Goal: Task Accomplishment & Management: Use online tool/utility

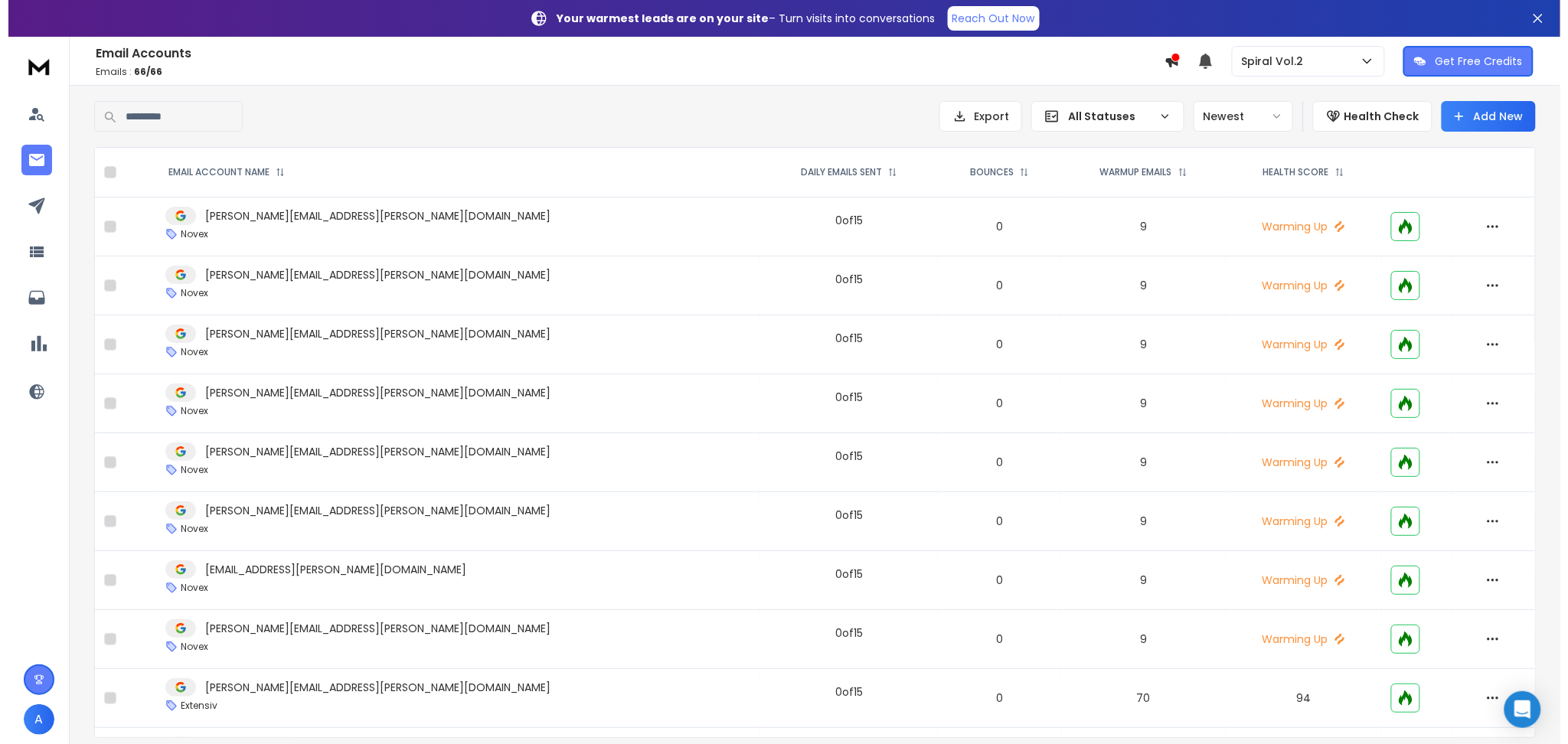
scroll to position [627, 0]
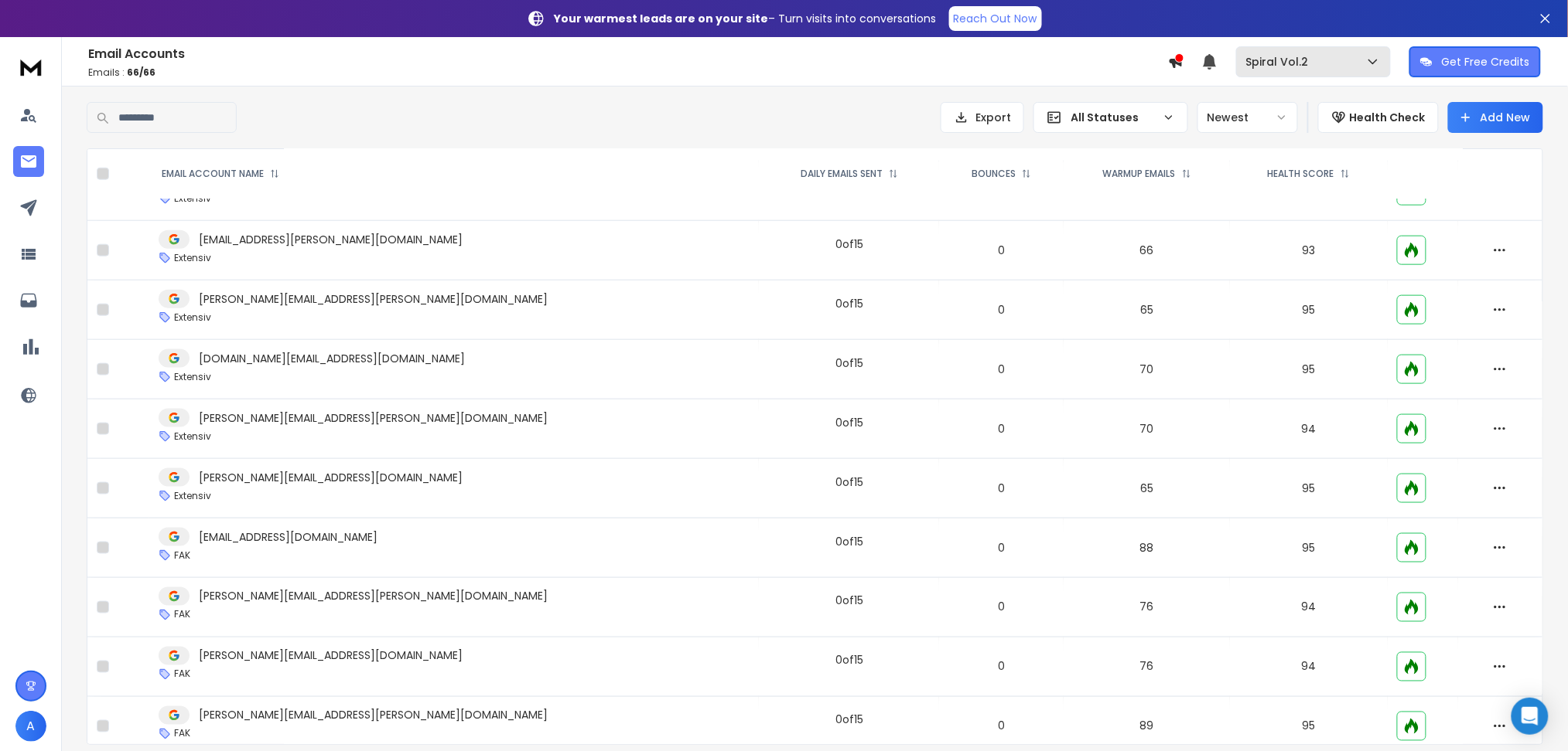
click at [1291, 67] on p "Spiral Vol.2" at bounding box center [1280, 62] width 69 height 16
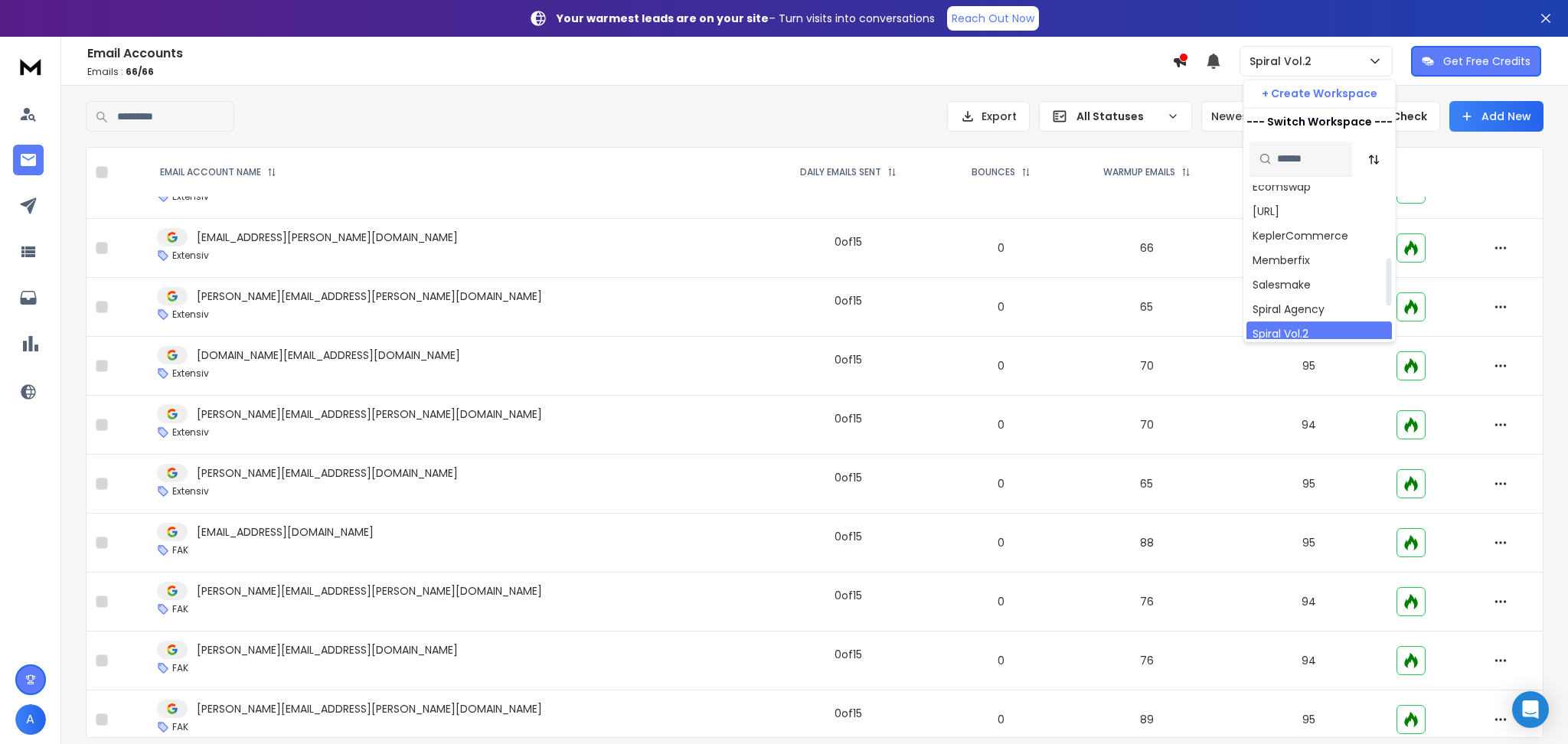
drag, startPoint x: 1387, startPoint y: 204, endPoint x: 1391, endPoint y: 276, distance: 72.1
click at [1391, 276] on div at bounding box center [1388, 282] width 5 height 48
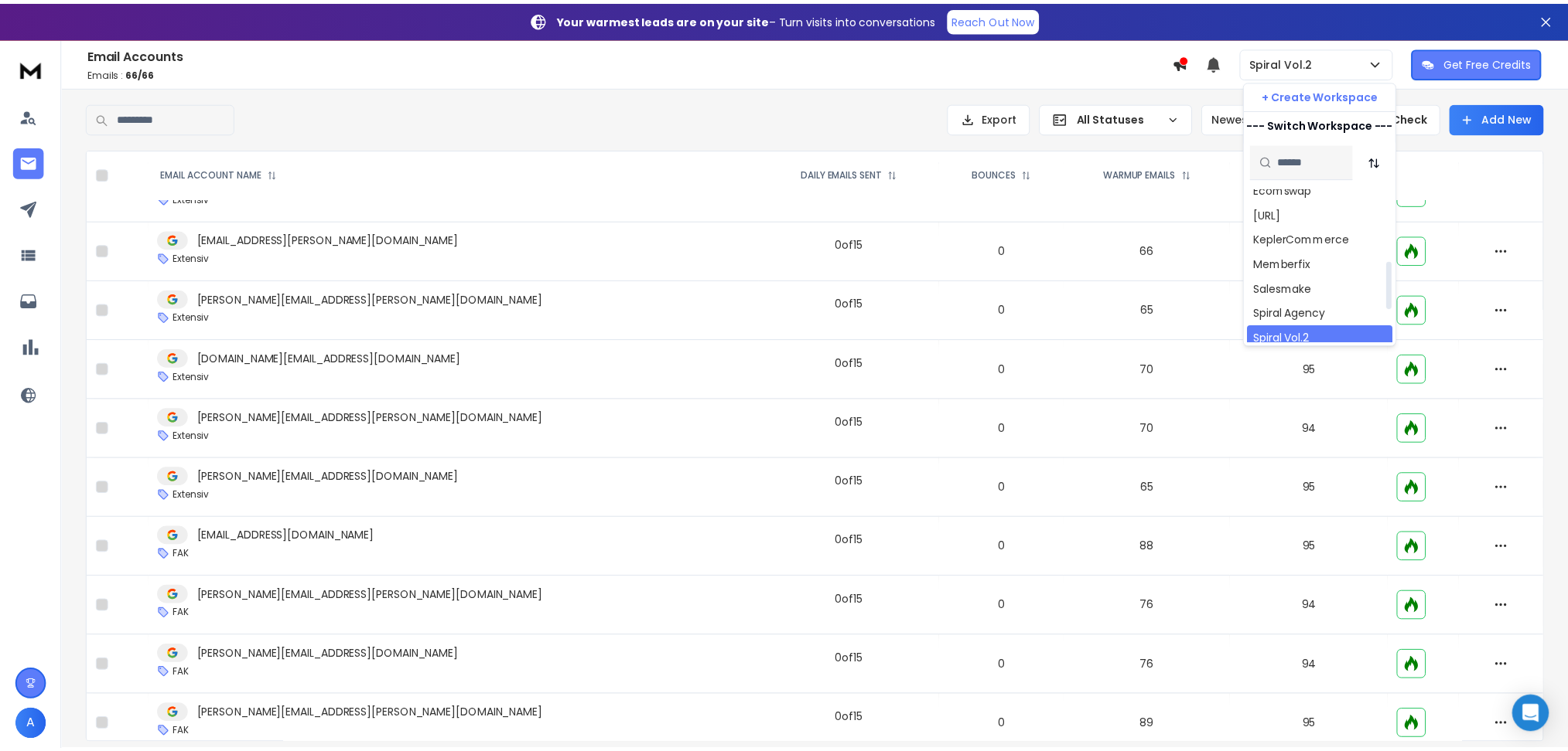
scroll to position [237, 0]
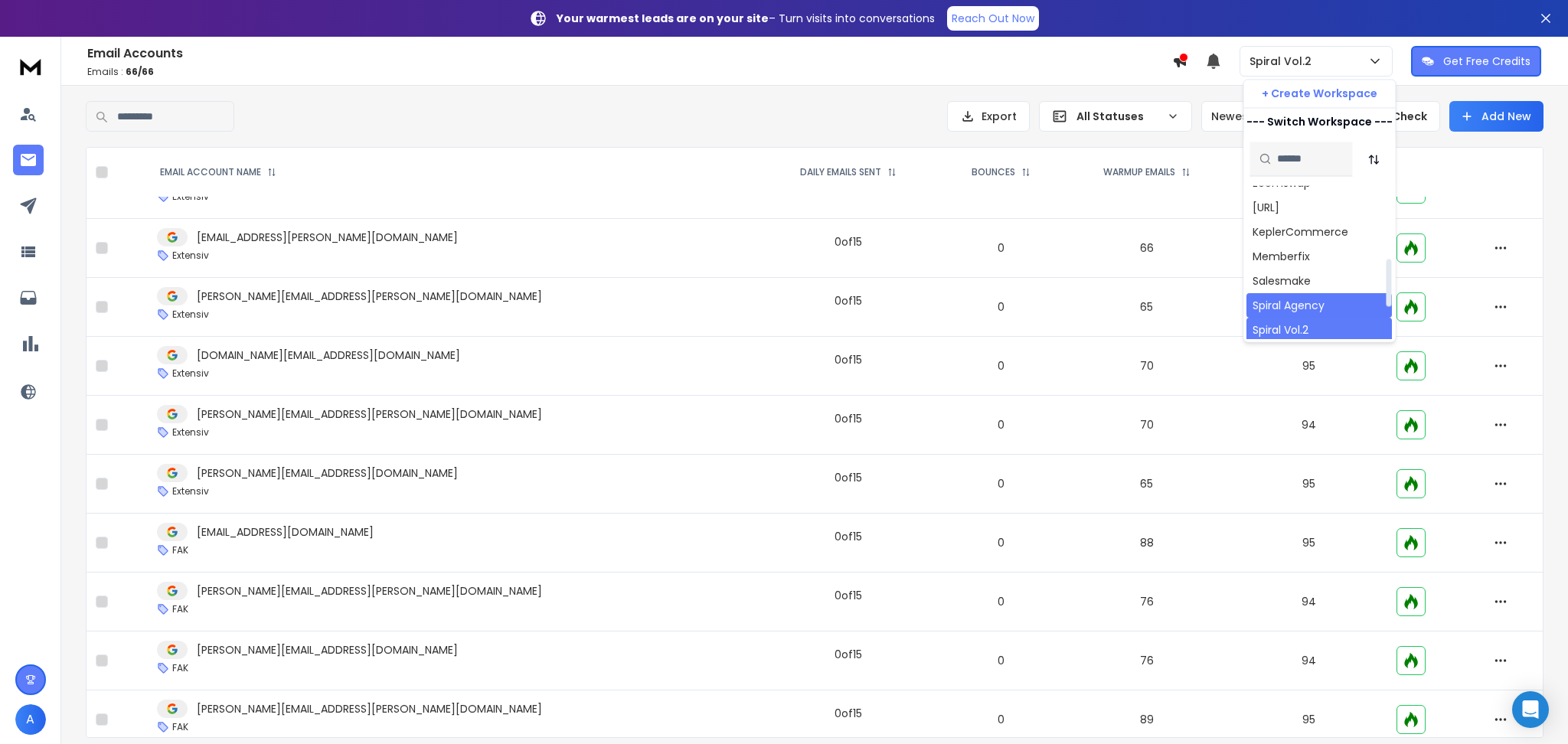
click at [1300, 305] on div "Spiral Agency" at bounding box center [1289, 305] width 72 height 16
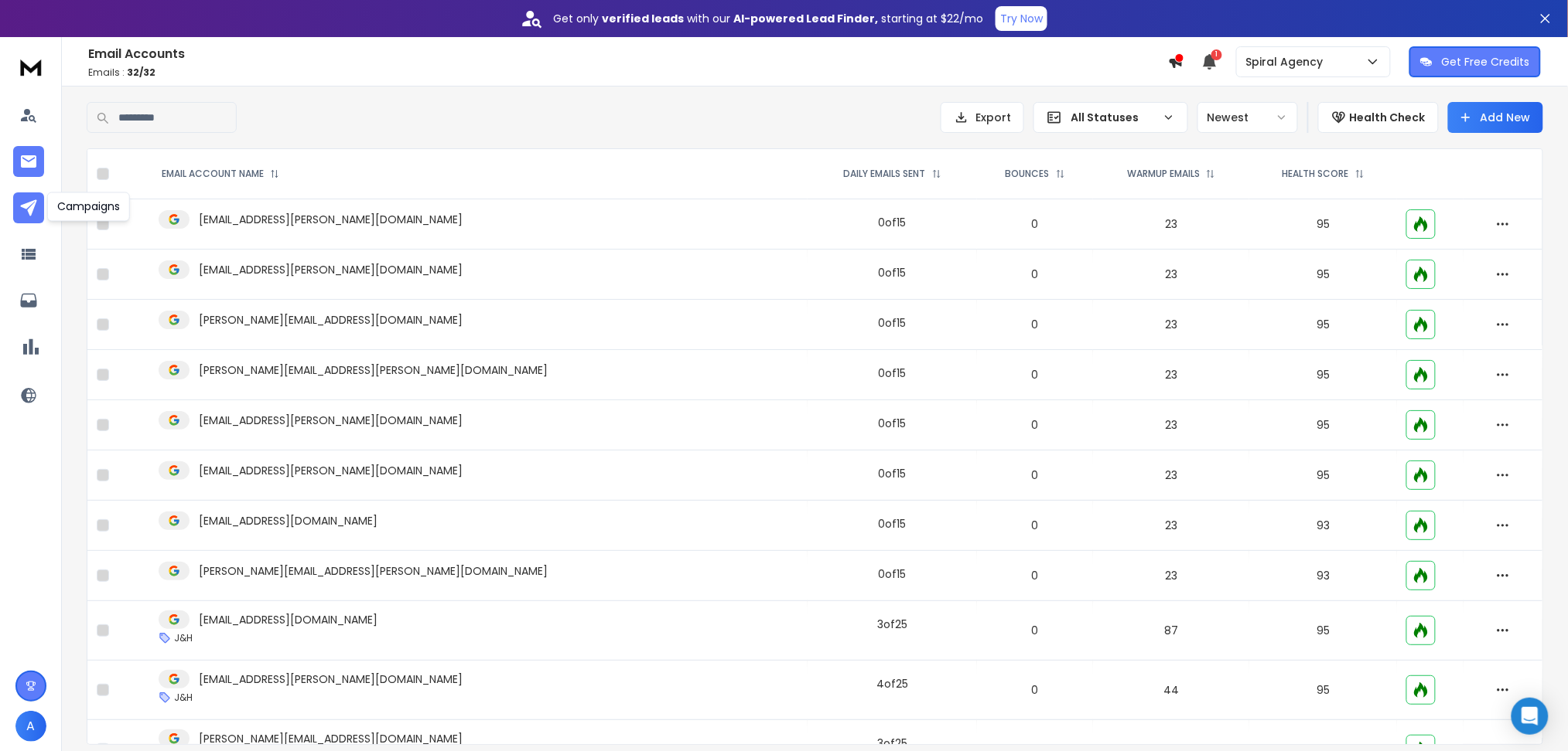
click at [24, 206] on icon at bounding box center [28, 208] width 16 height 16
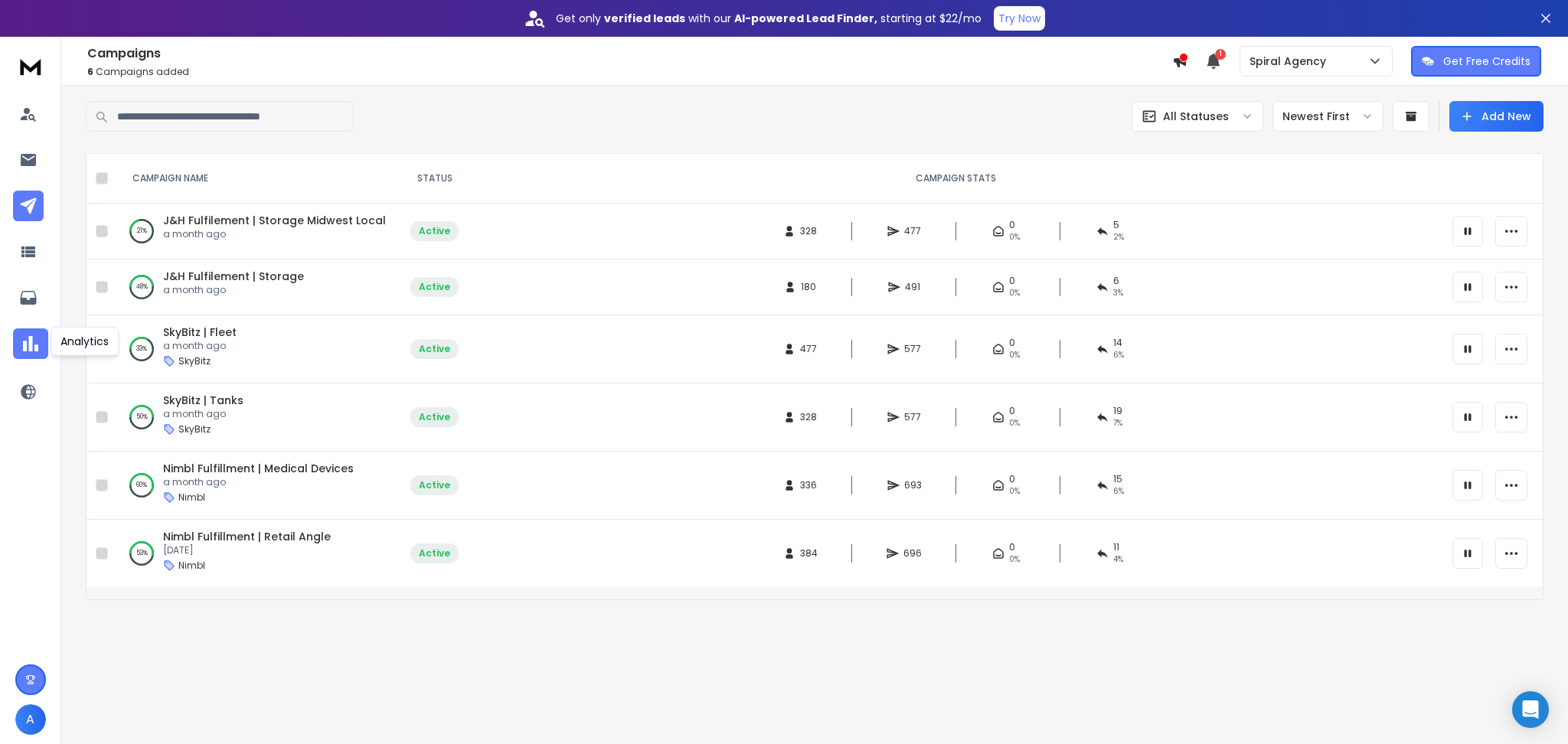
click at [28, 348] on icon at bounding box center [31, 344] width 16 height 16
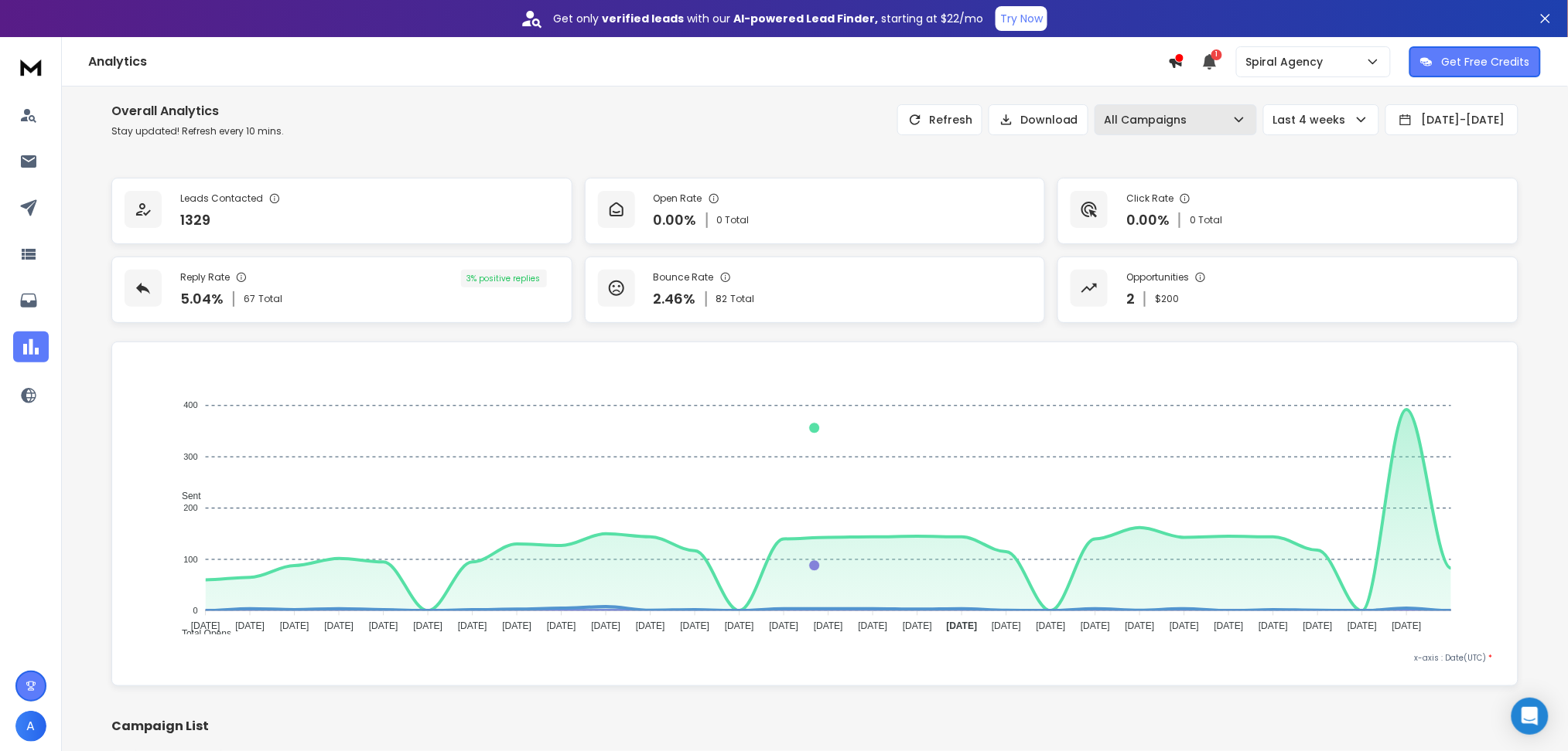
click at [1111, 119] on p "All Campaigns" at bounding box center [1148, 120] width 89 height 16
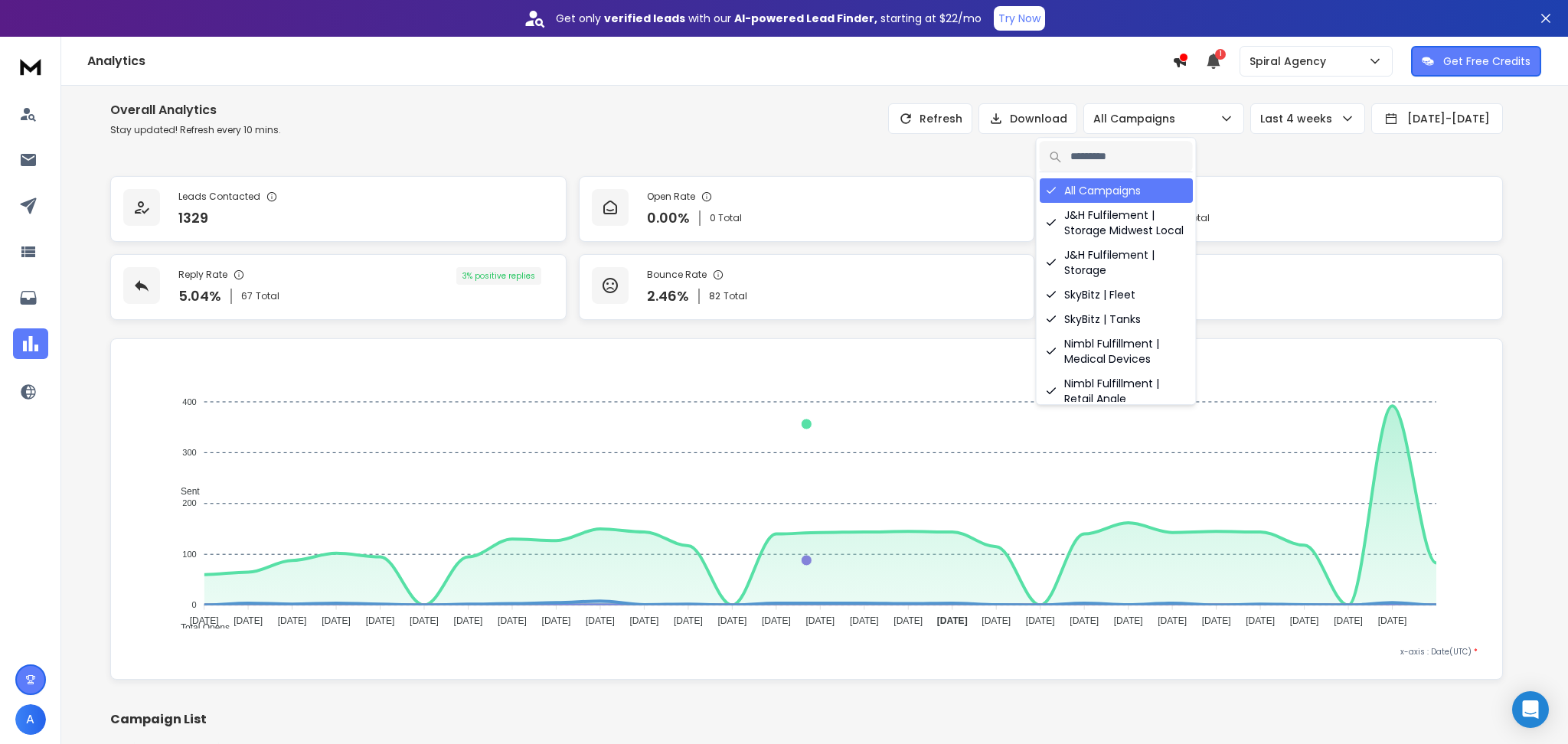
click at [1047, 195] on icon at bounding box center [1051, 190] width 13 height 13
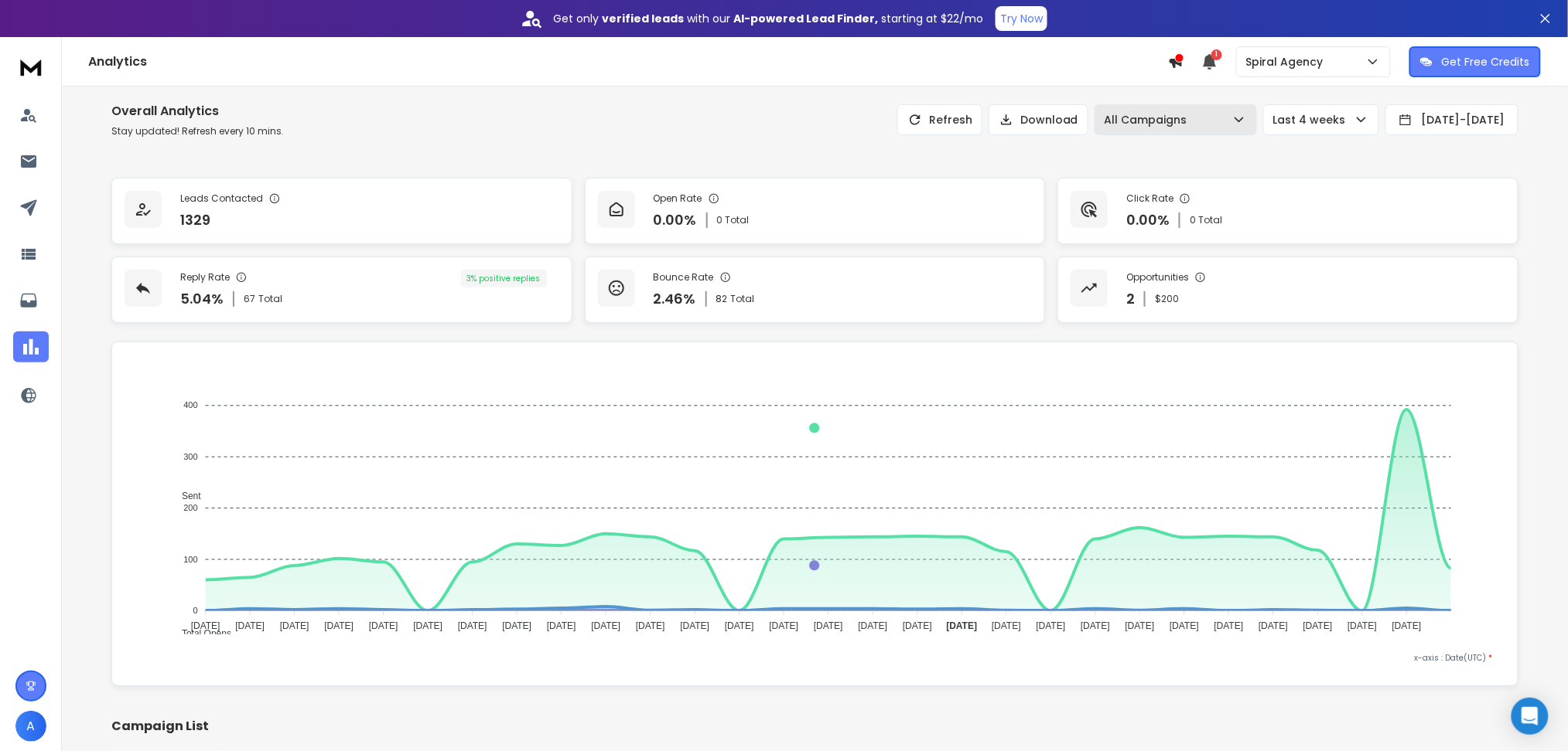
click at [1231, 121] on icon at bounding box center [1239, 120] width 16 height 16
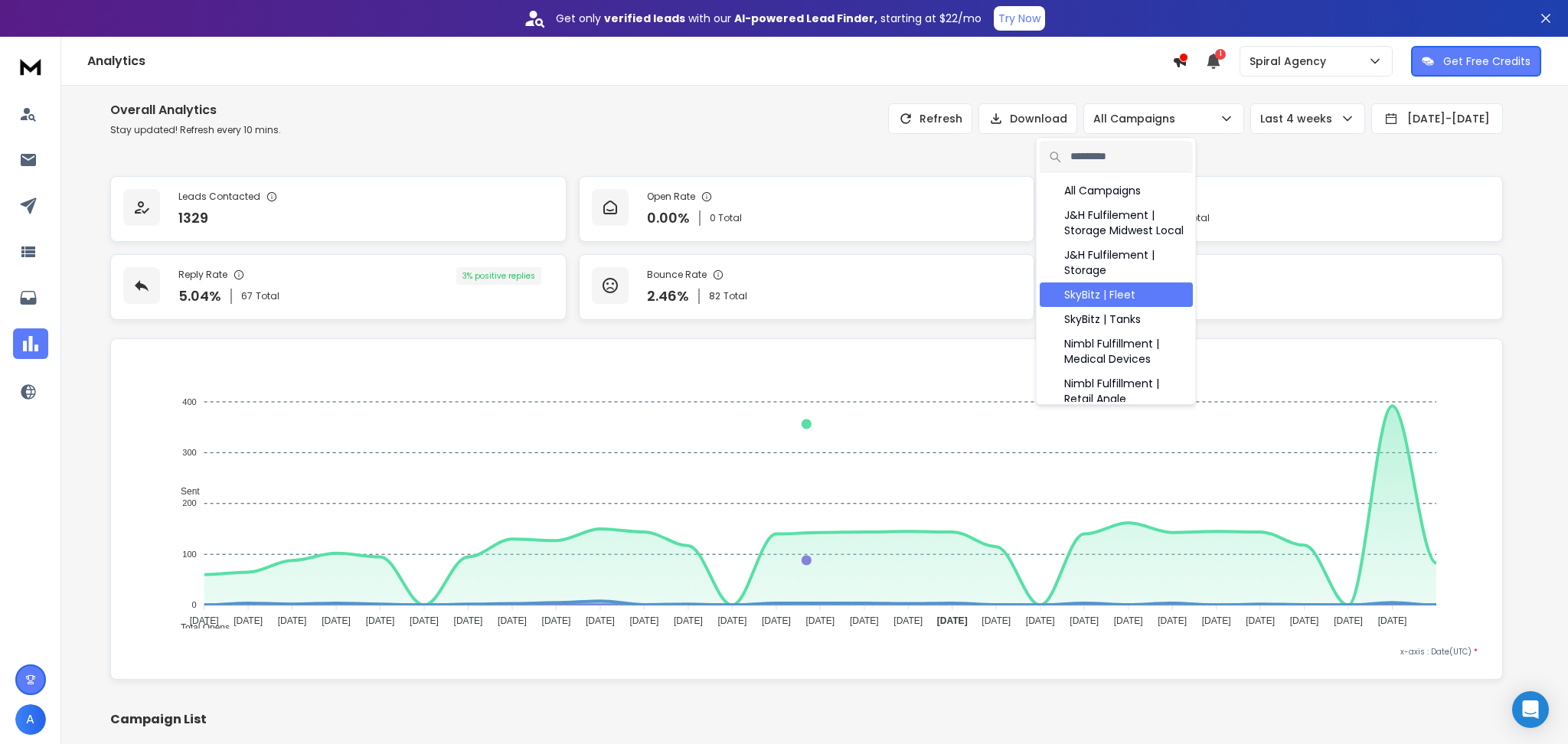
click at [1047, 300] on span at bounding box center [1051, 294] width 11 height 11
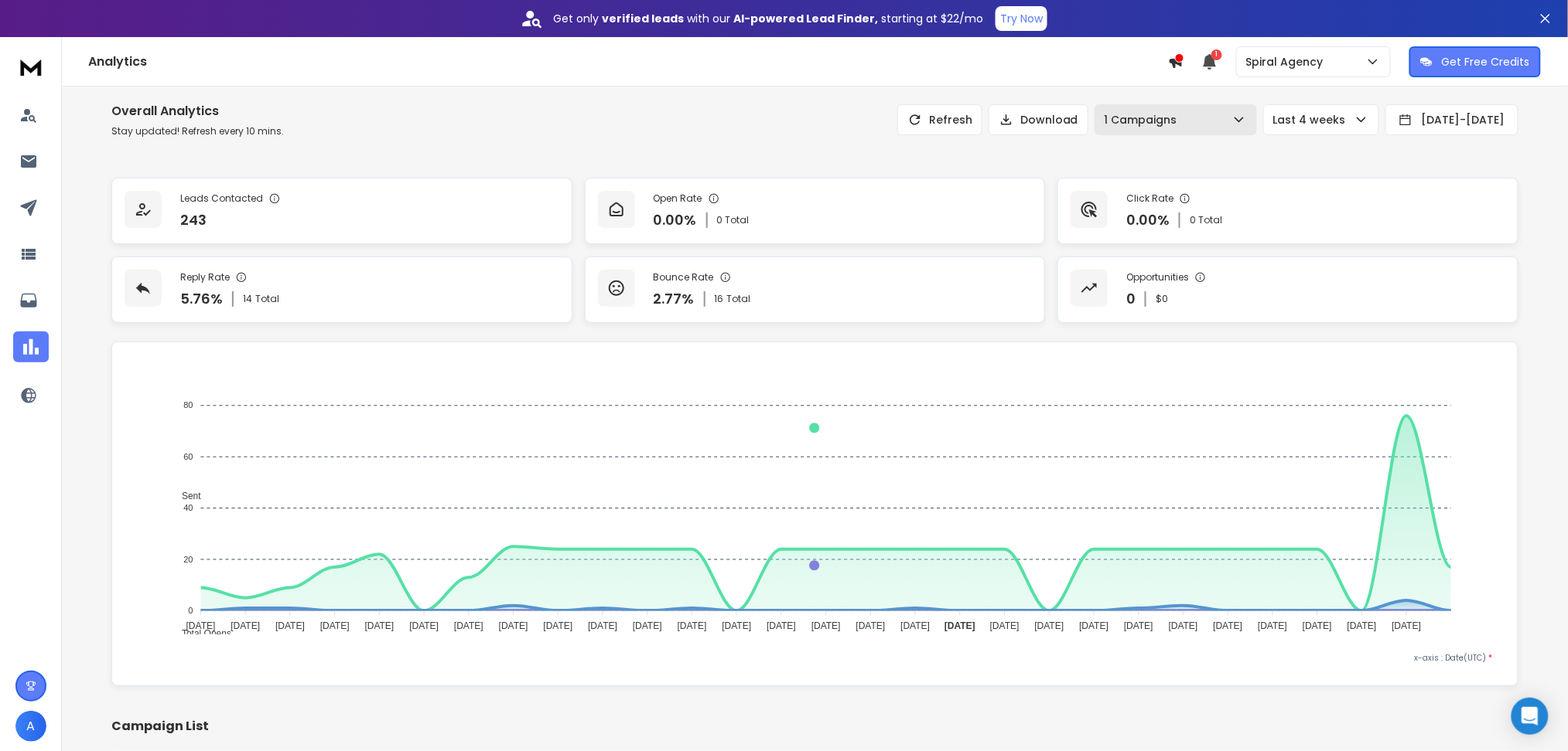
click at [1169, 122] on div "1 Campaigns" at bounding box center [1175, 120] width 142 height 16
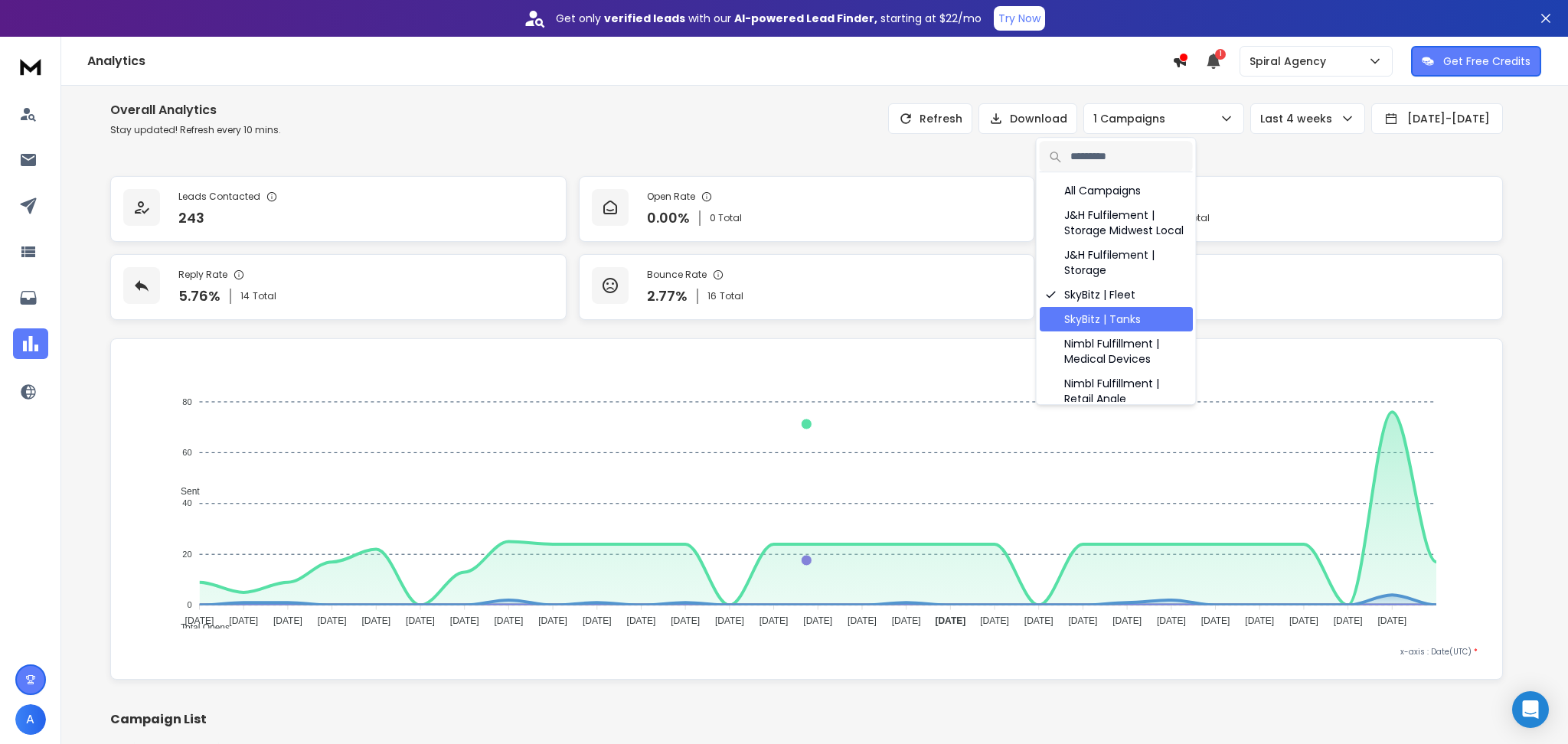
click at [1048, 325] on span at bounding box center [1051, 319] width 11 height 11
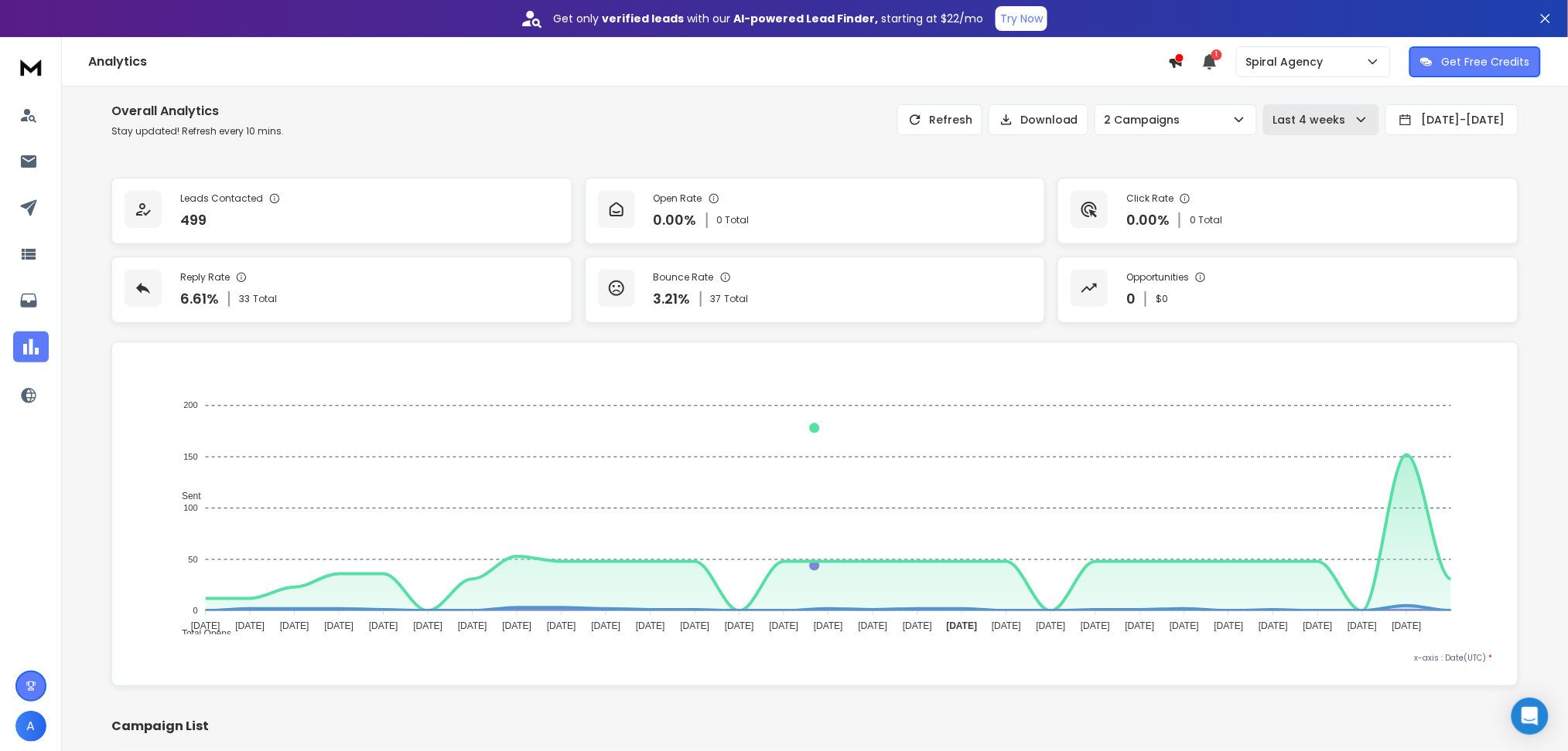
click at [1277, 121] on p "Last 4 weeks" at bounding box center [1313, 120] width 79 height 16
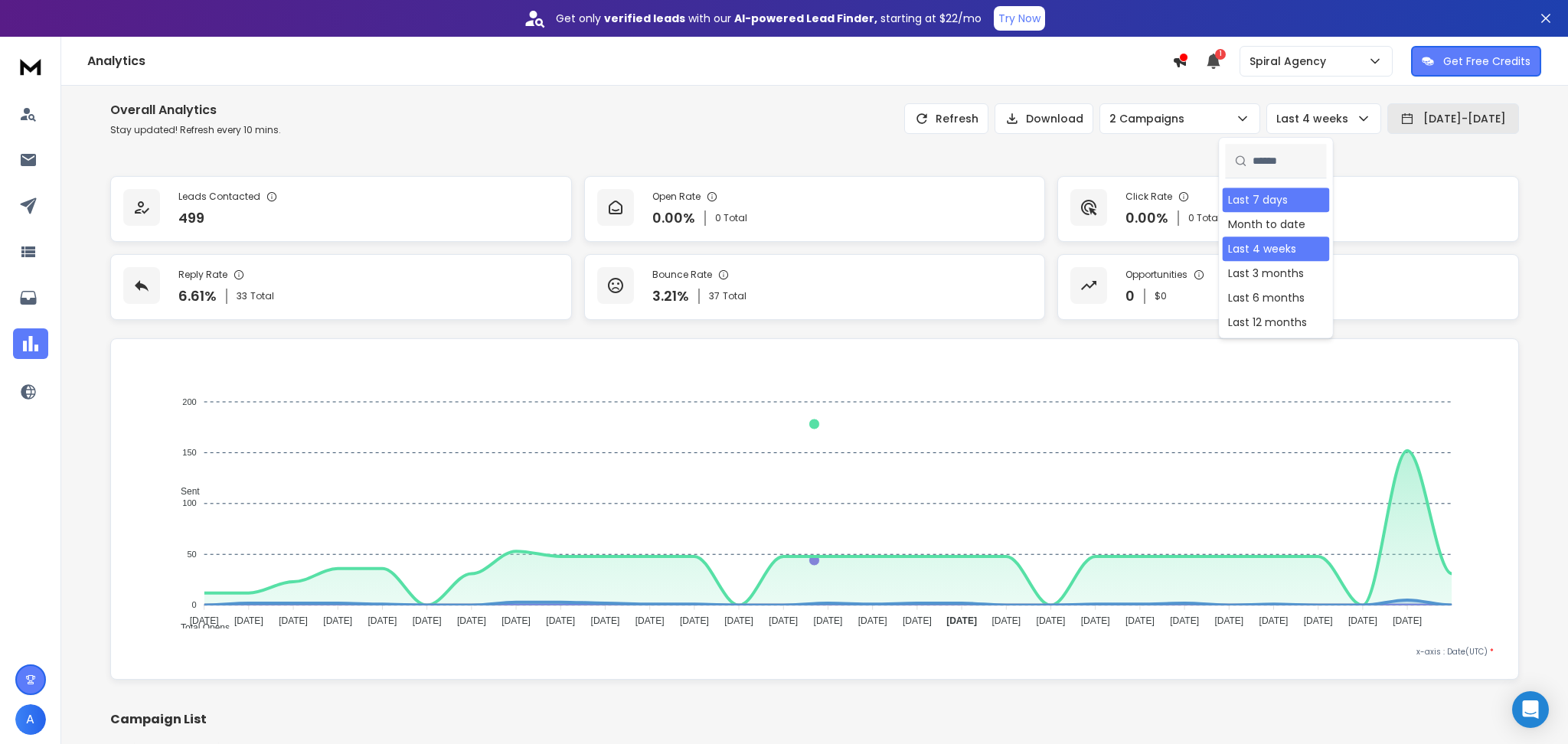
click at [1388, 117] on button "15 Jul 2025 - 12 Aug 2025" at bounding box center [1453, 118] width 132 height 30
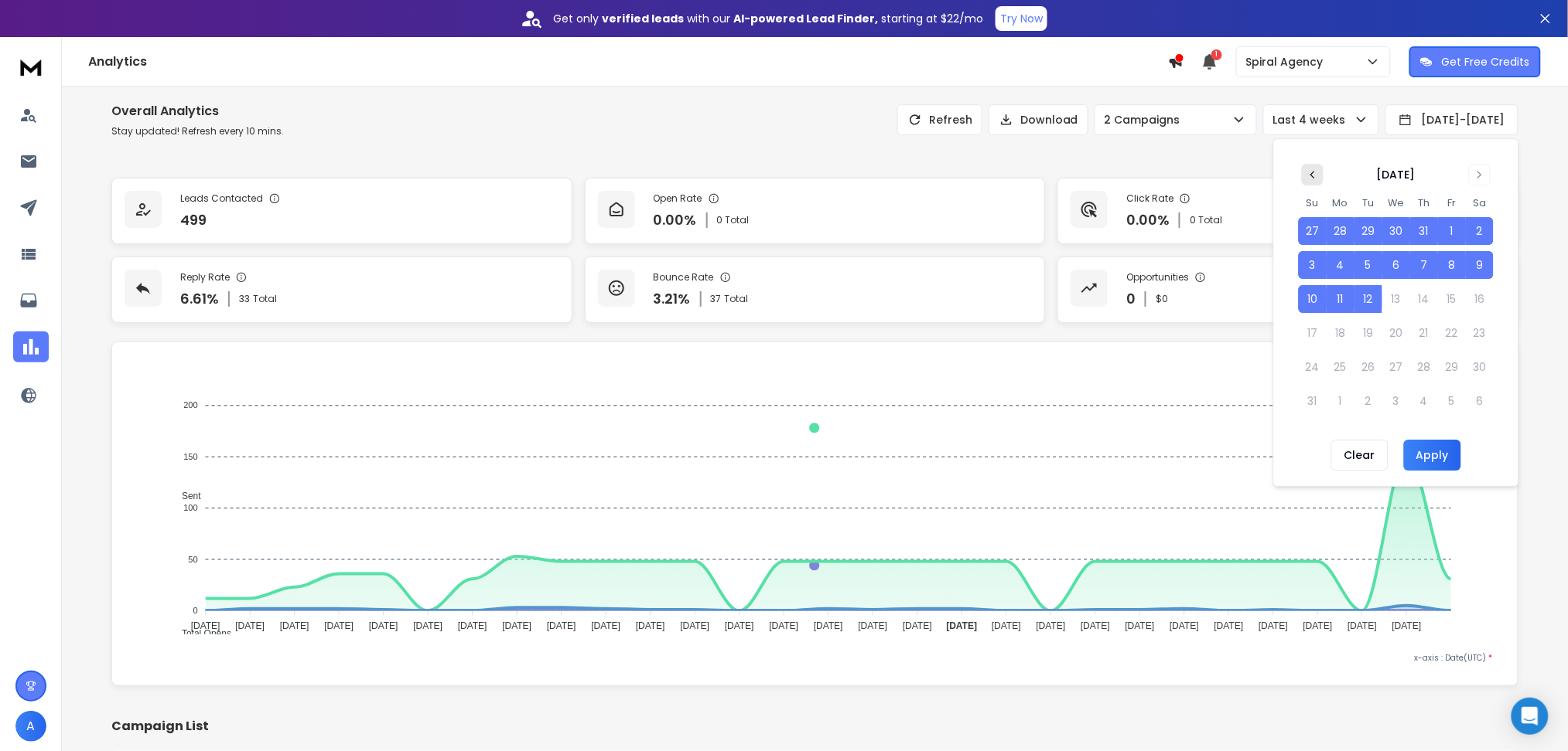
click at [1321, 175] on button "Go to previous month" at bounding box center [1313, 174] width 22 height 22
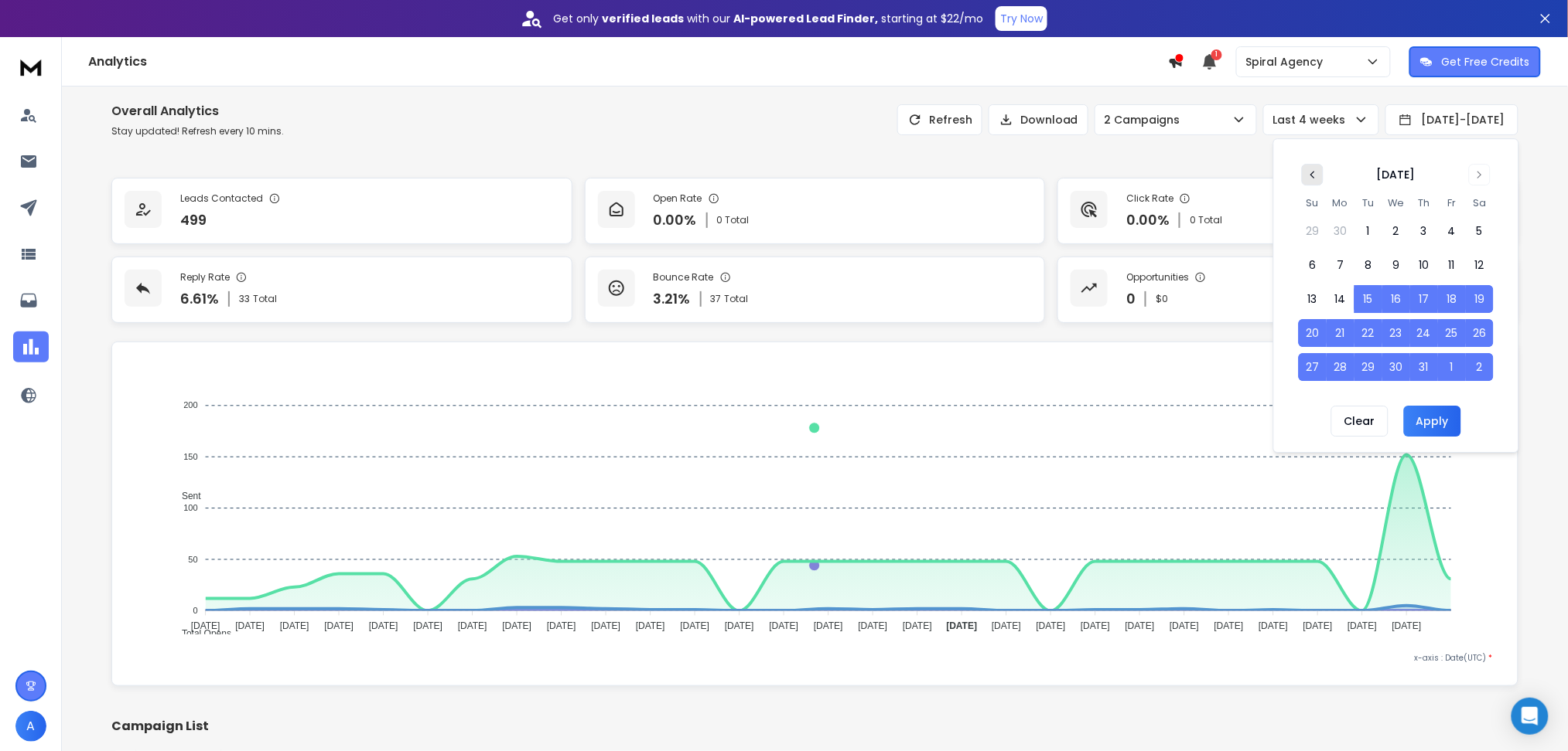
click at [1321, 175] on button "Go to previous month" at bounding box center [1313, 174] width 22 height 22
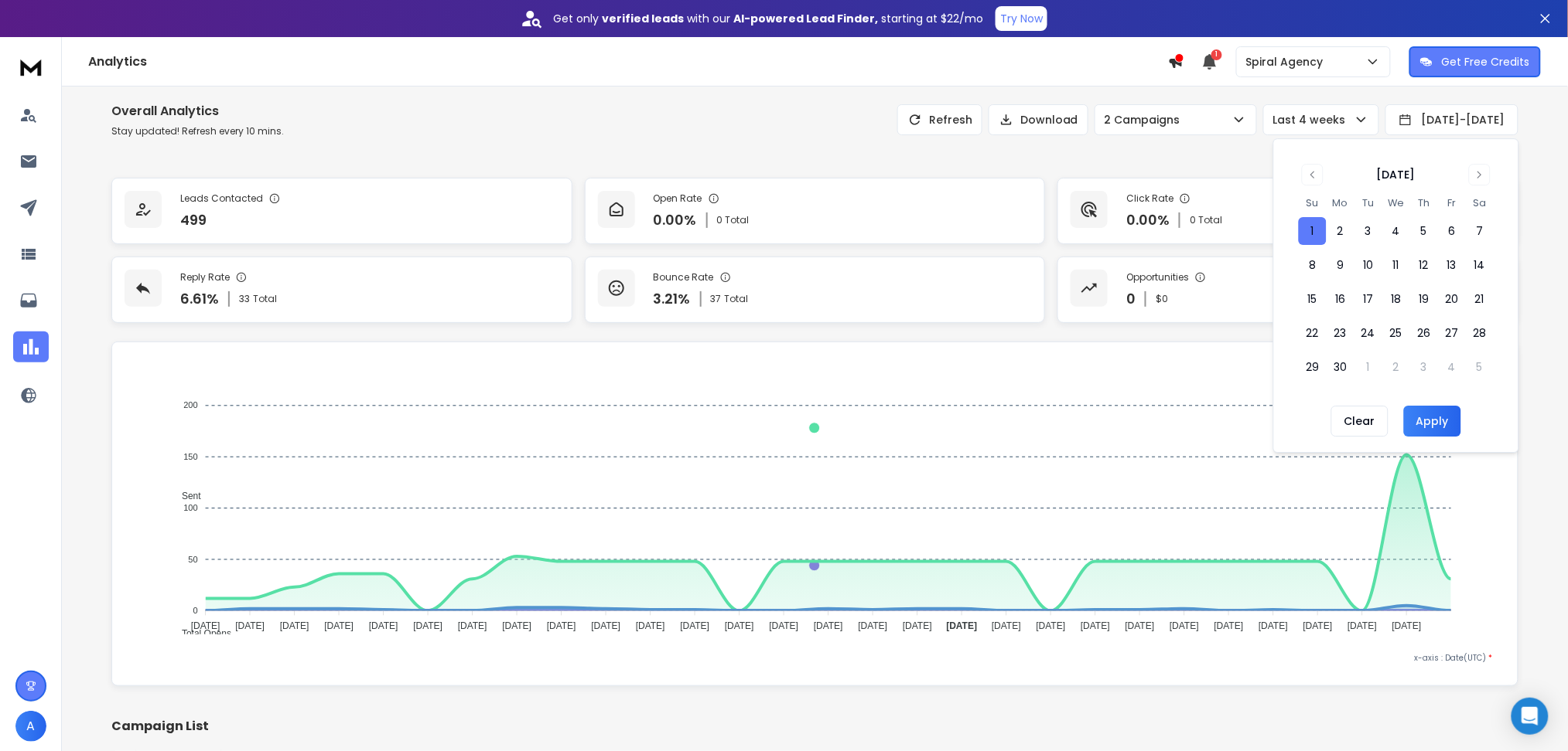
click at [1317, 230] on button "1" at bounding box center [1313, 231] width 28 height 28
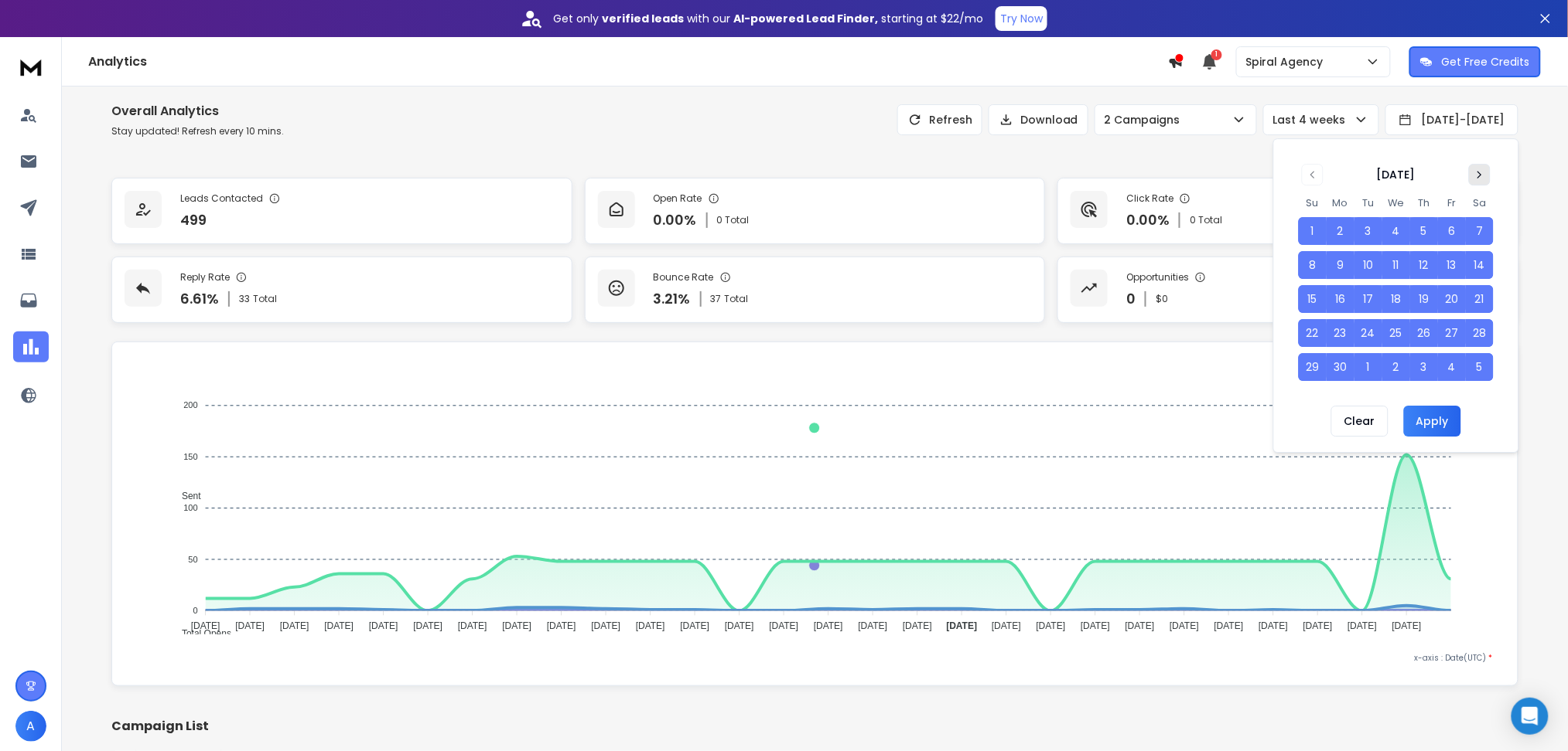
click at [1478, 178] on icon "Go to next month" at bounding box center [1479, 174] width 3 height 6
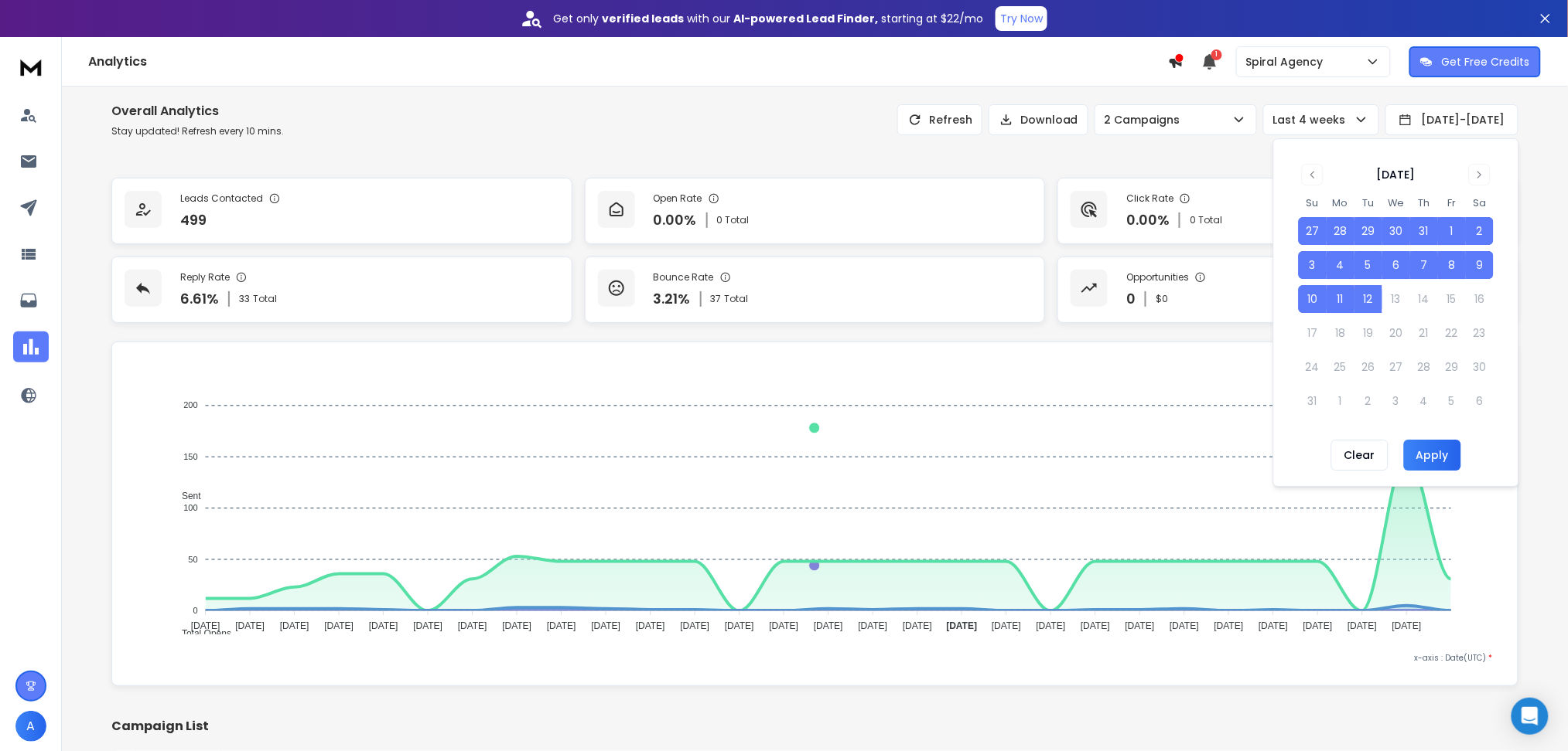
click at [1428, 457] on button "Apply" at bounding box center [1432, 455] width 57 height 31
